Goal: Navigation & Orientation: Find specific page/section

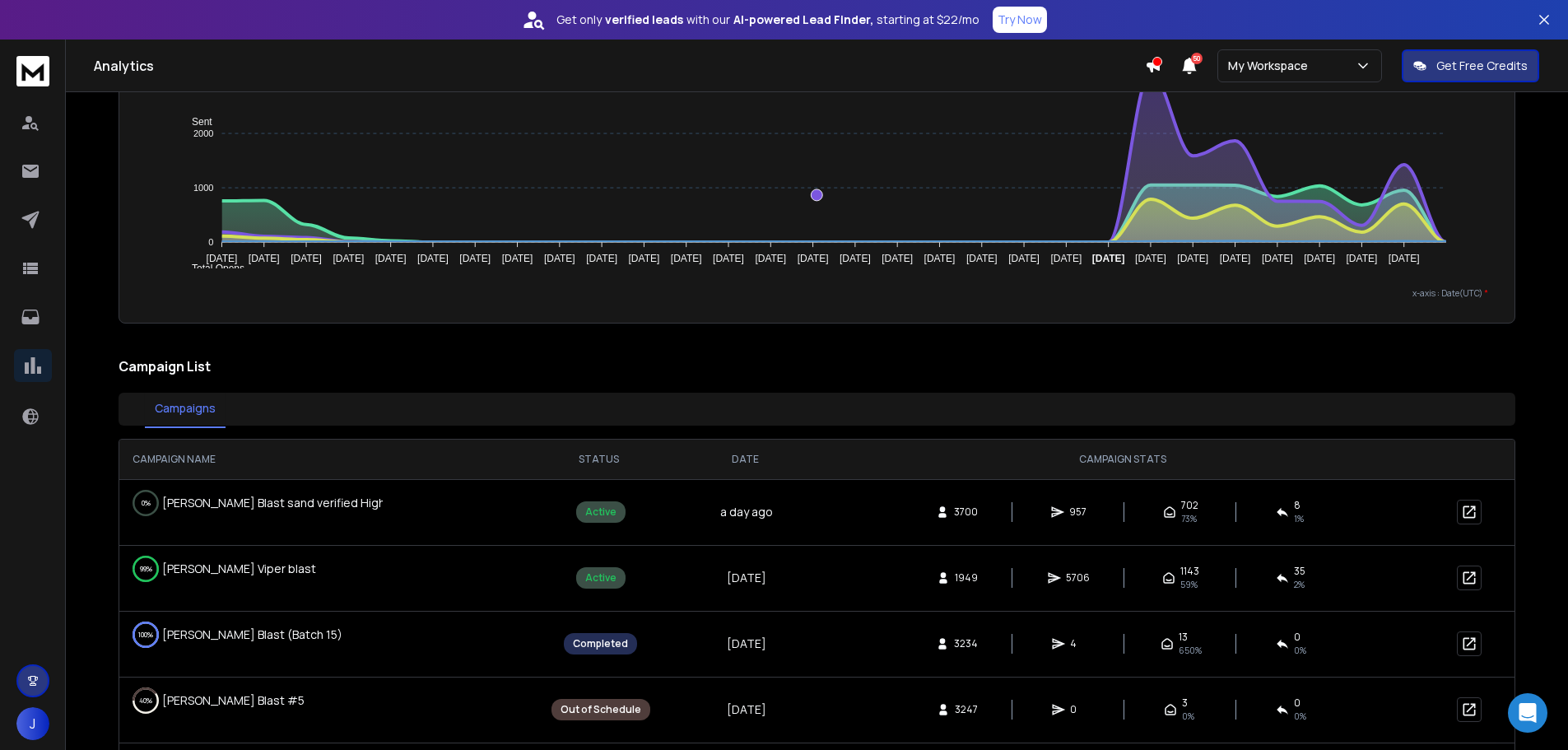
scroll to position [247, 0]
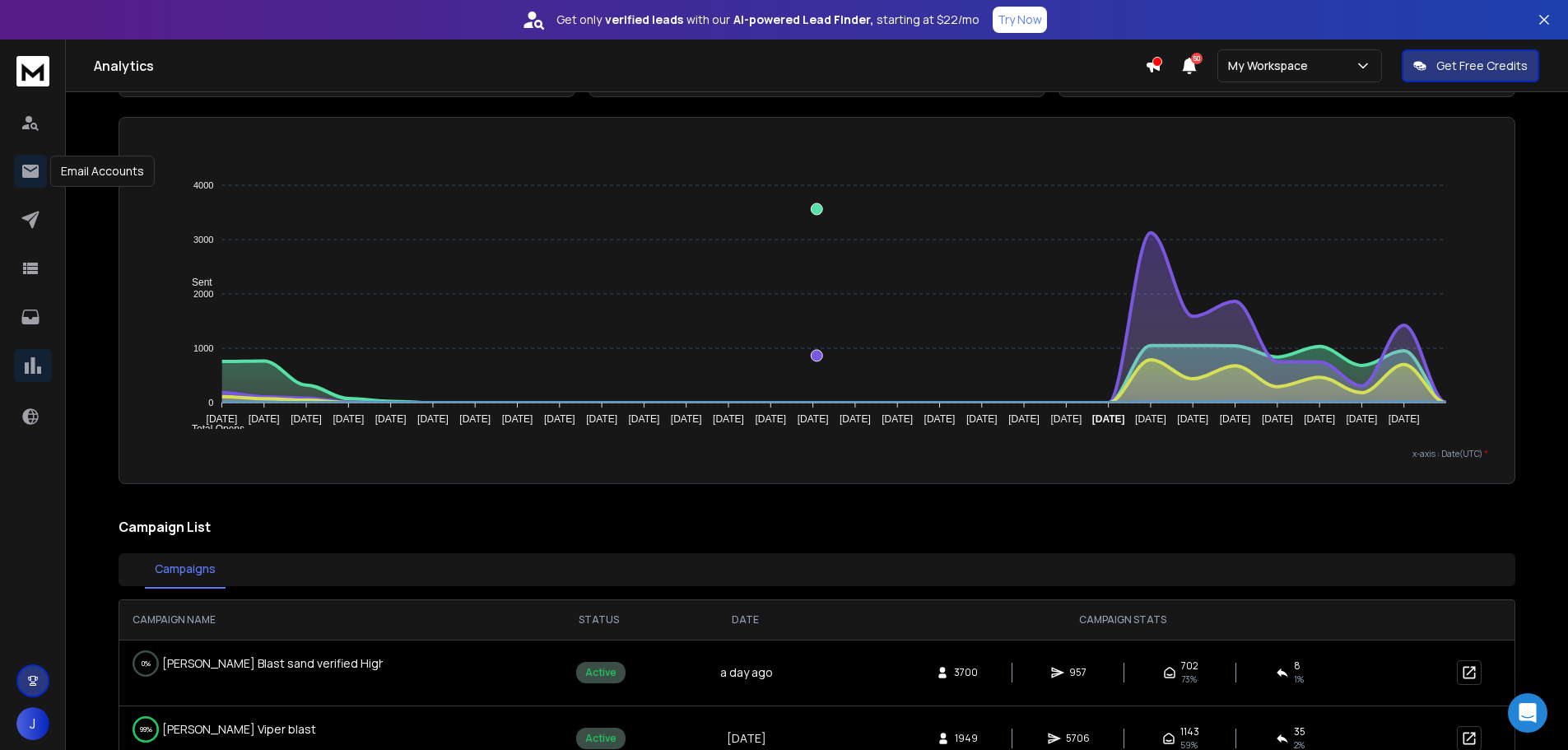
click at [40, 167] on icon at bounding box center [31, 171] width 20 height 20
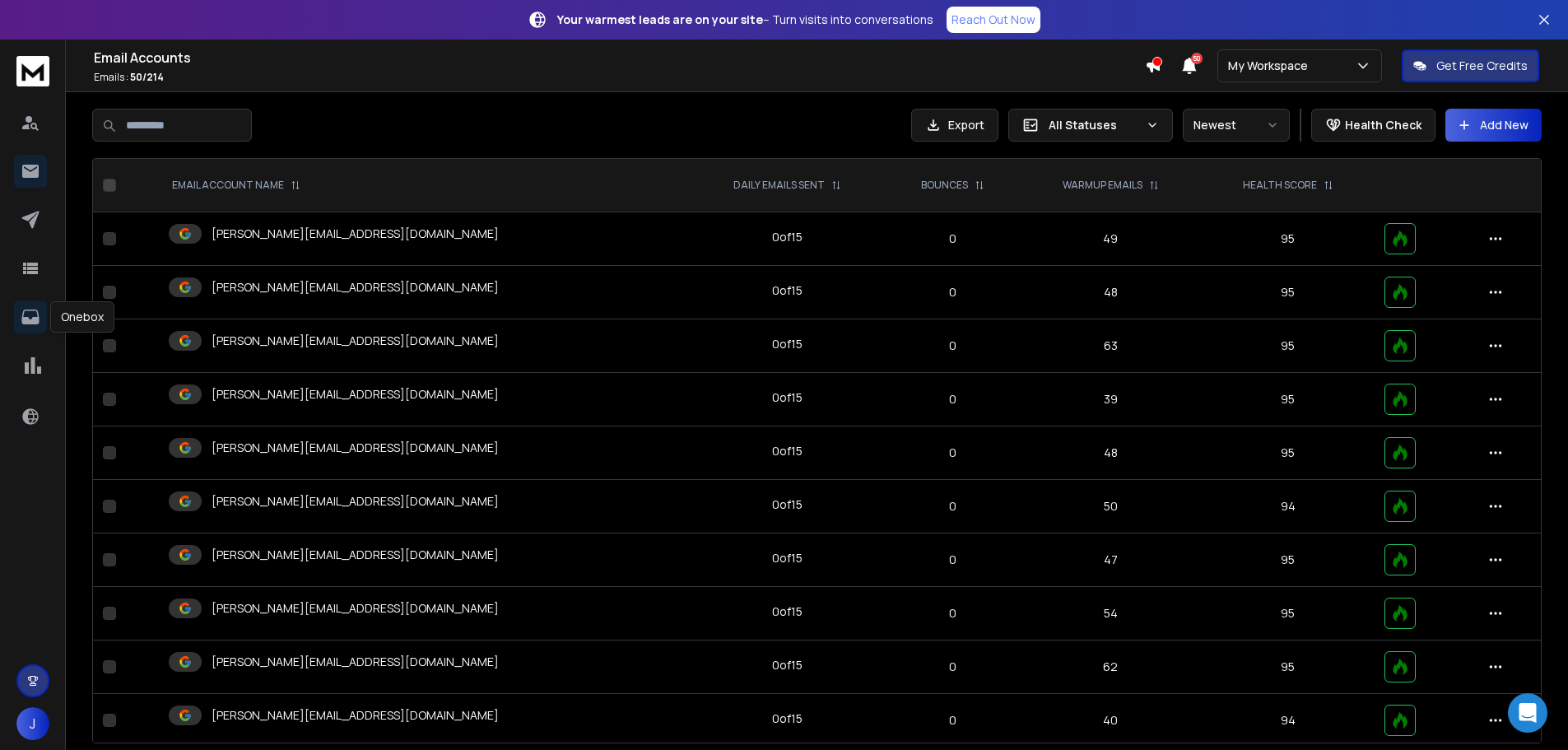
click at [23, 320] on icon at bounding box center [30, 317] width 17 height 15
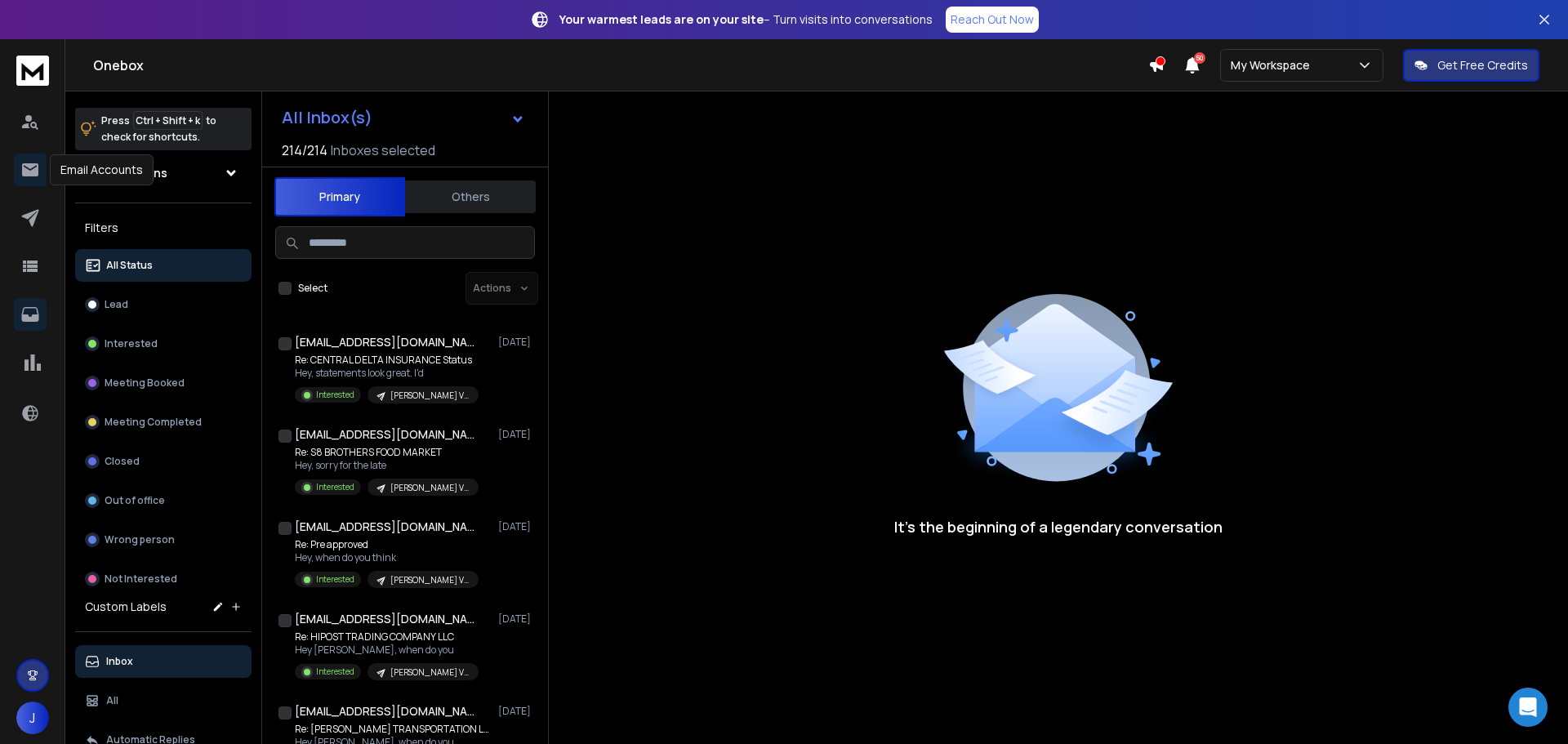
click at [31, 174] on icon at bounding box center [30, 170] width 16 height 13
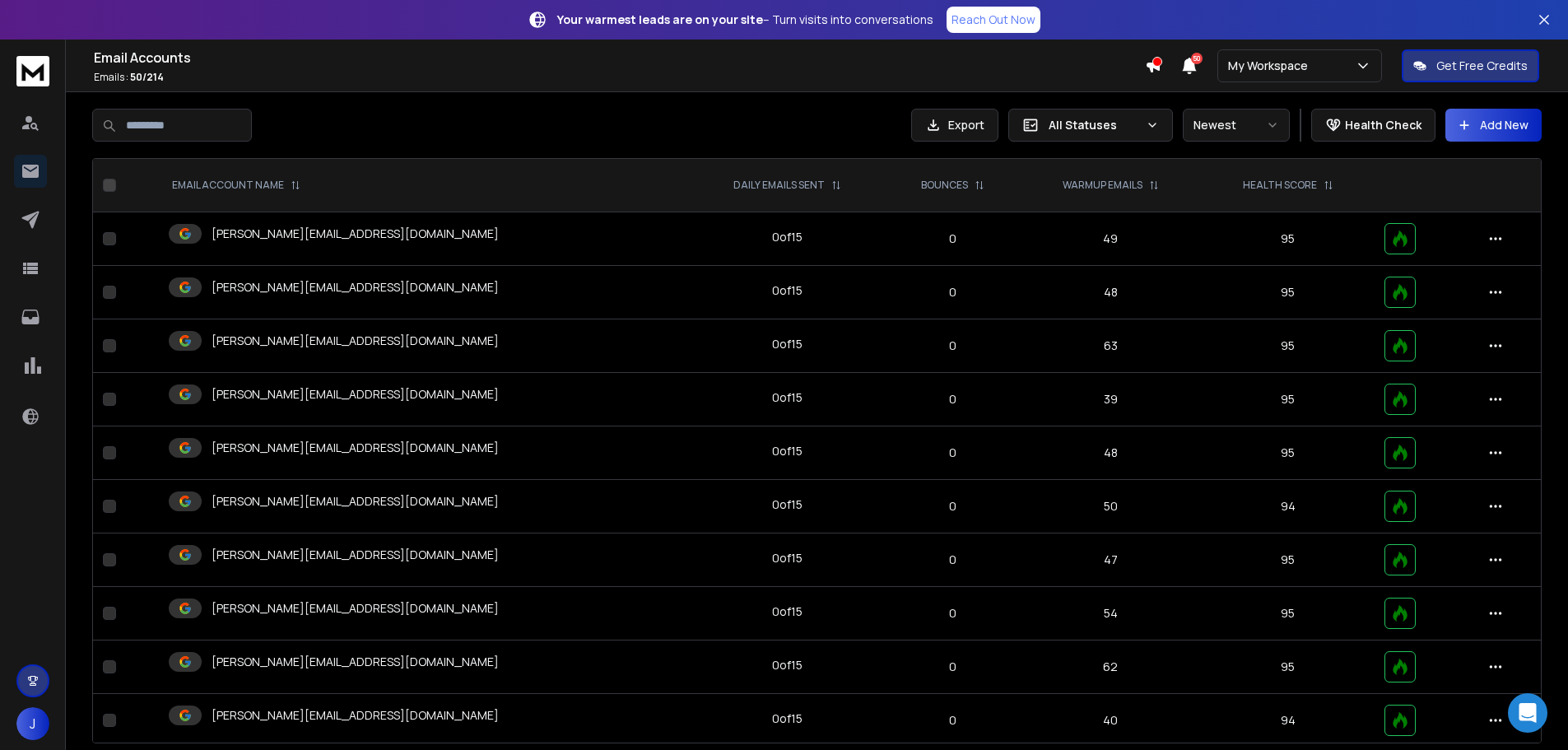
click at [462, 148] on div "Export All Statuses Newest Health Check Add New EMAIL ACCOUNT NAME DAILY EMAILS…" at bounding box center [817, 426] width 1450 height 635
click at [538, 144] on div "Export All Statuses Newest Health Check Add New EMAIL ACCOUNT NAME DAILY EMAILS…" at bounding box center [817, 426] width 1450 height 635
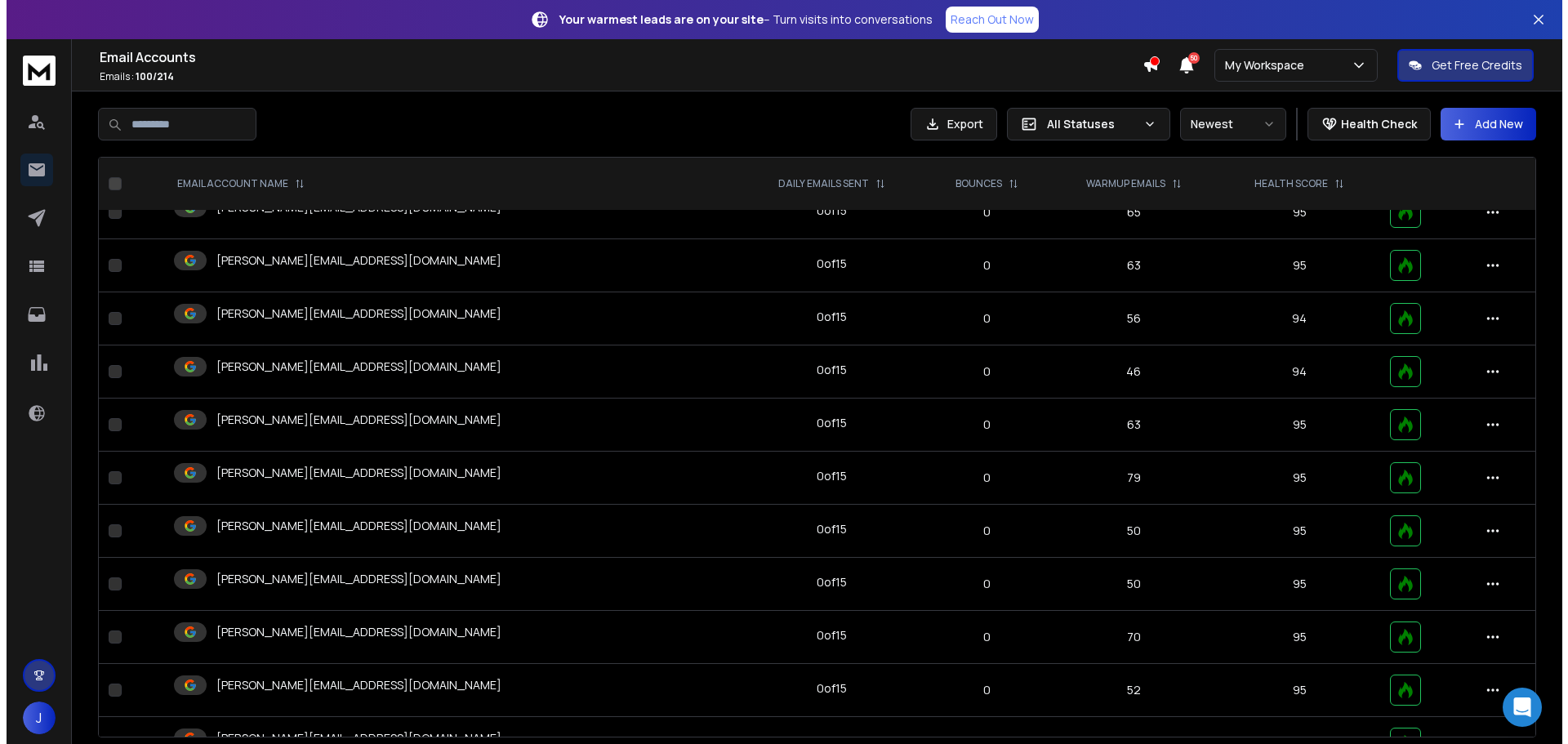
scroll to position [1061, 0]
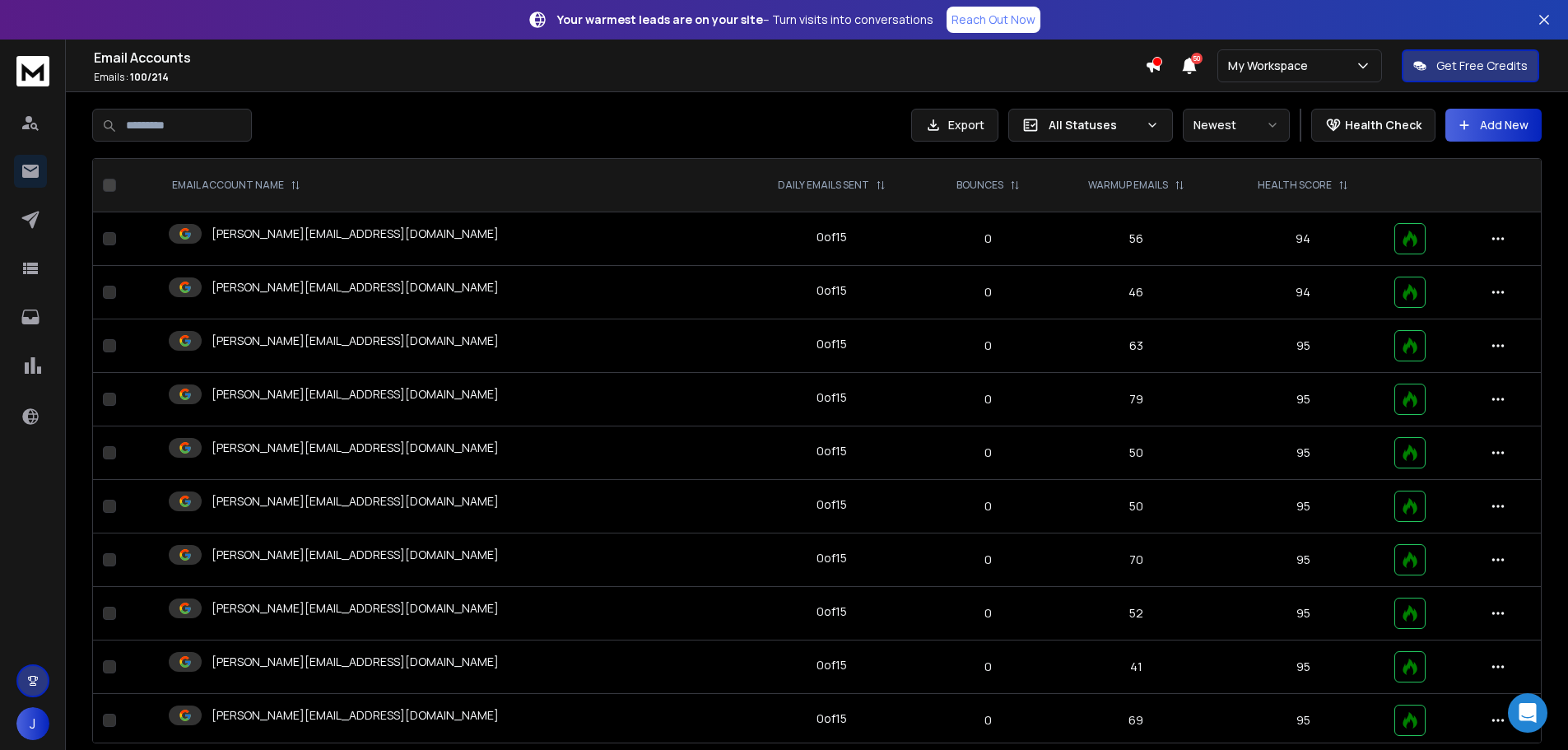
drag, startPoint x: 398, startPoint y: 500, endPoint x: 408, endPoint y: 488, distance: 15.6
click at [408, 488] on td "morris@buycompanyfunding.org" at bounding box center [448, 506] width 579 height 53
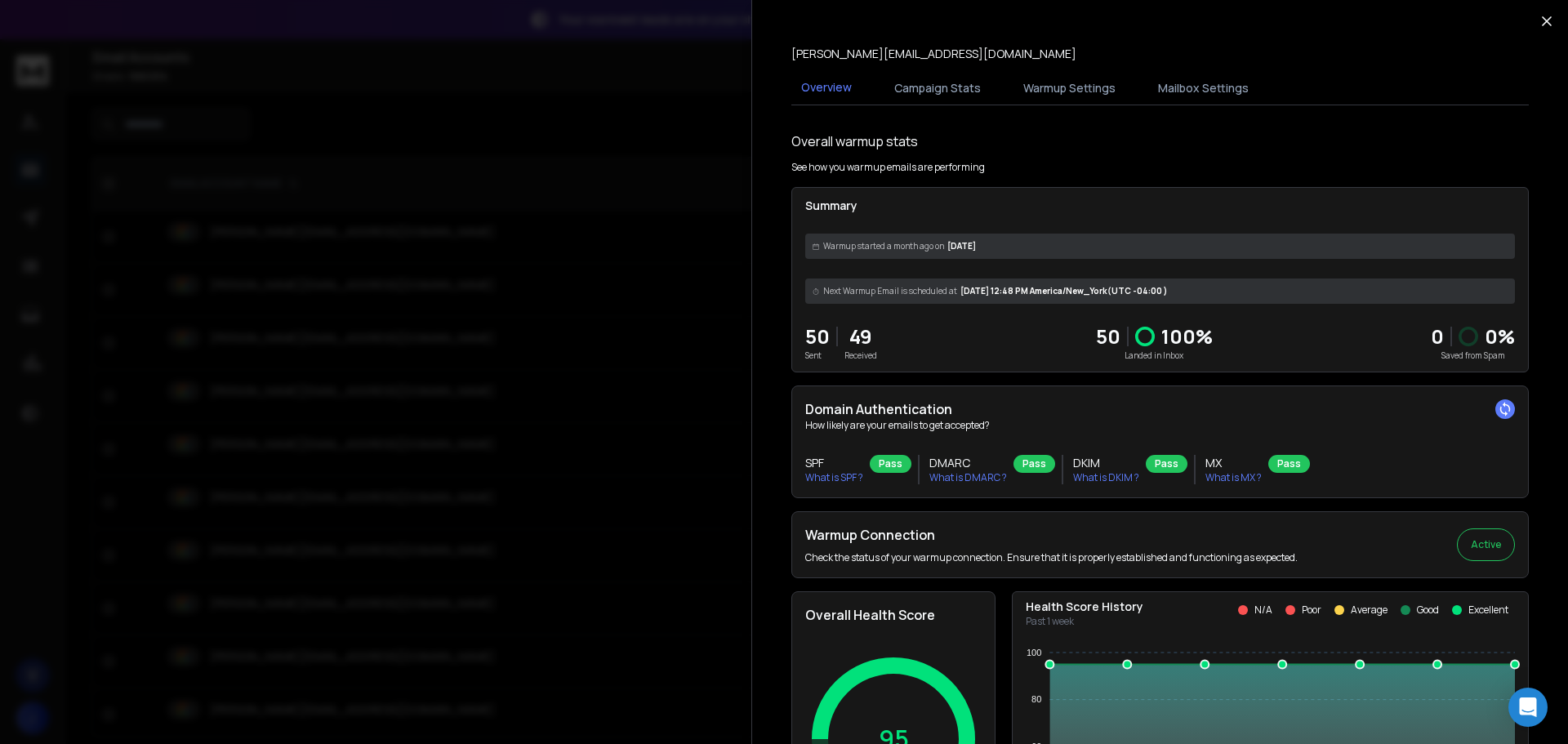
click at [1543, 17] on icon "button" at bounding box center [1547, 21] width 8 height 8
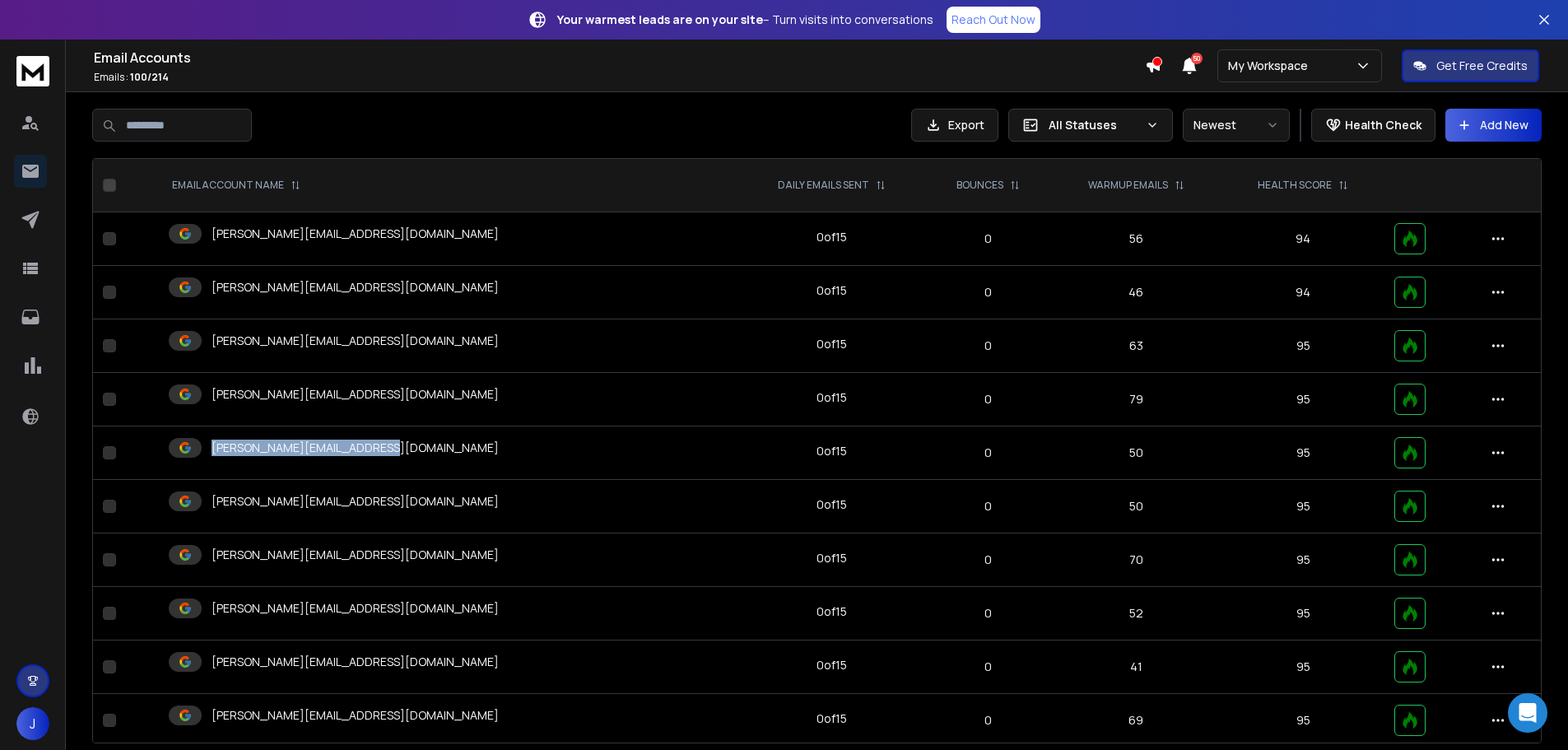
drag, startPoint x: 398, startPoint y: 441, endPoint x: 207, endPoint y: 447, distance: 191.1
click at [207, 447] on div "morris@onlineincfunding.com" at bounding box center [448, 448] width 559 height 20
copy p "morris@onlineincfunding.com"
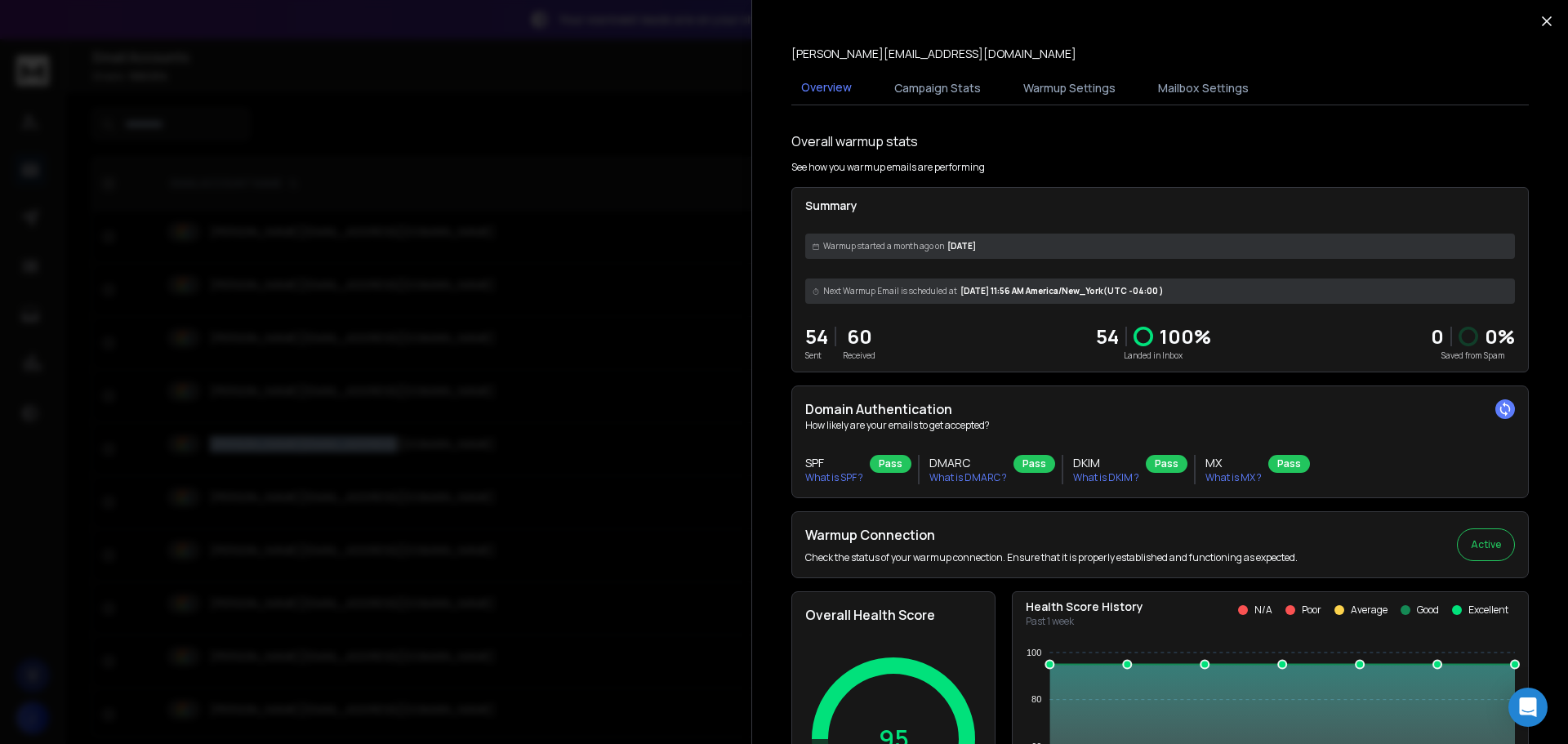
click at [1543, 23] on icon "button" at bounding box center [1547, 21] width 8 height 8
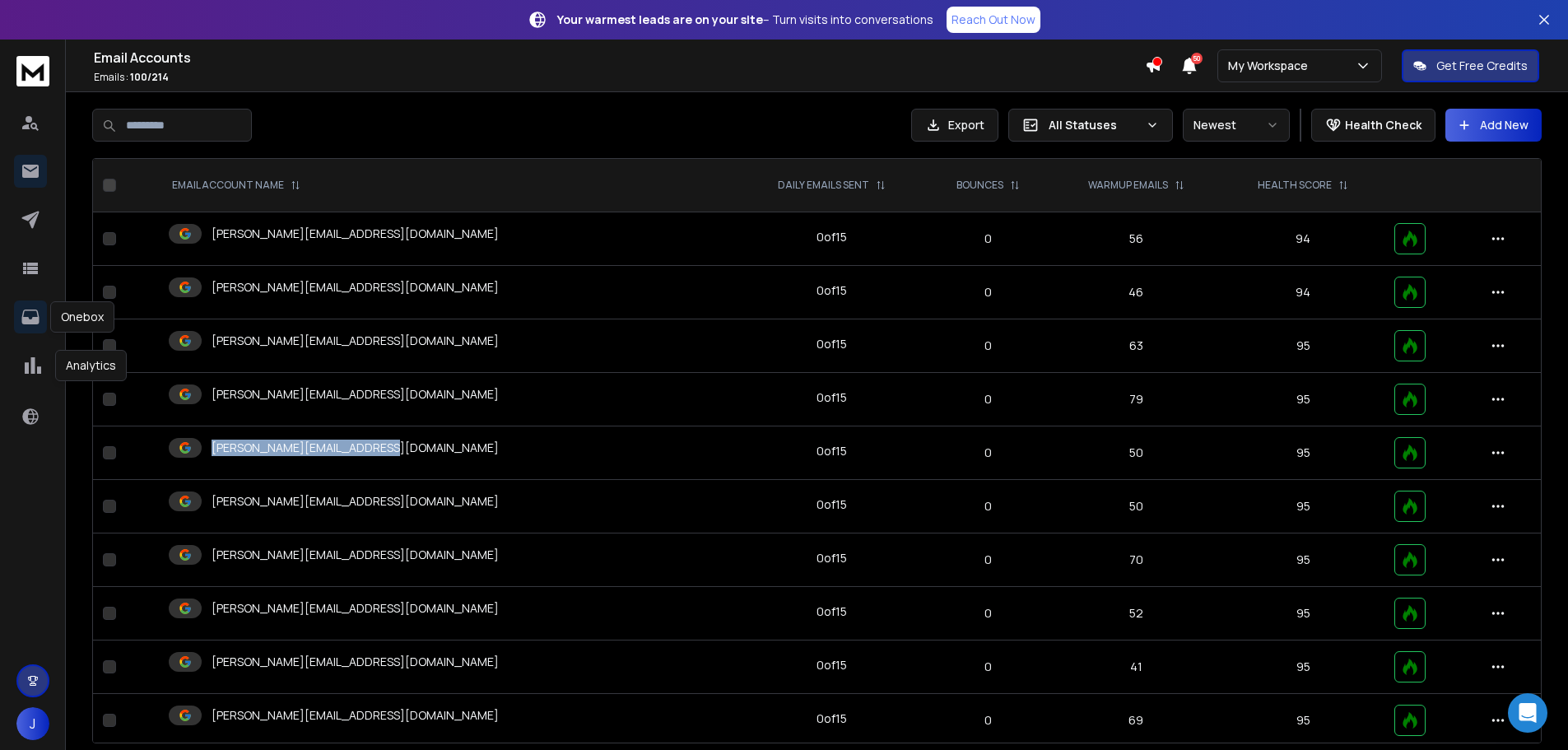
click at [26, 319] on icon at bounding box center [30, 317] width 17 height 15
